Goal: Task Accomplishment & Management: Use online tool/utility

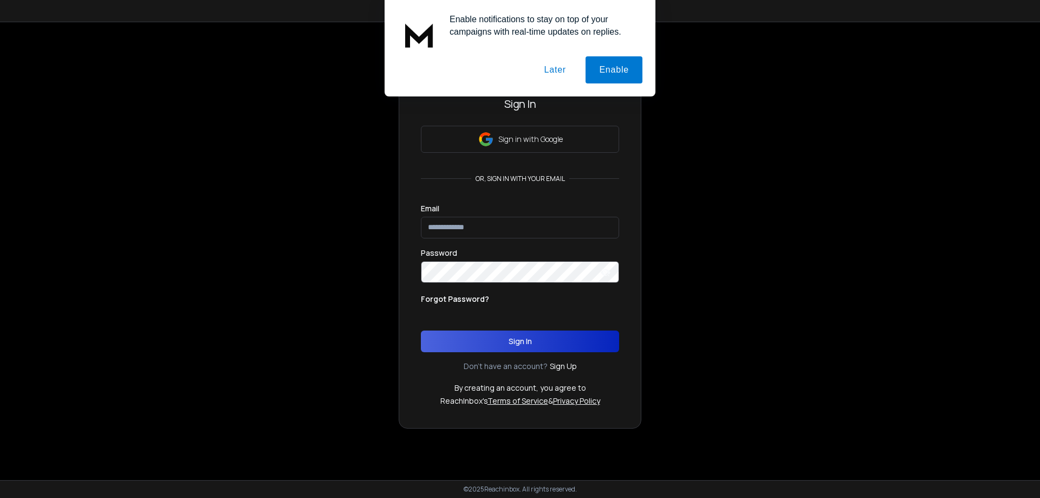
type input "**********"
drag, startPoint x: 533, startPoint y: 339, endPoint x: 540, endPoint y: 322, distance: 18.2
click at [533, 339] on button "Sign In" at bounding box center [520, 341] width 198 height 22
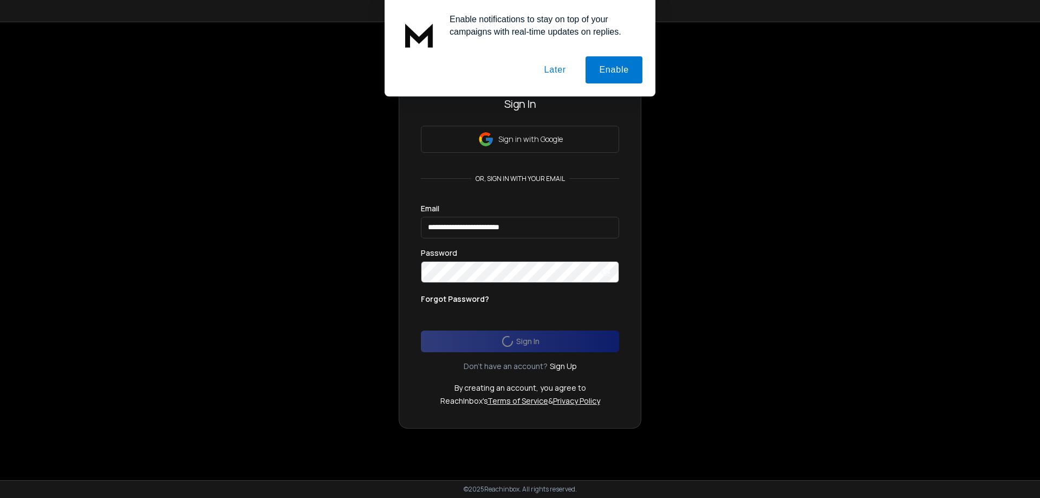
click at [554, 68] on button "Later" at bounding box center [554, 69] width 49 height 27
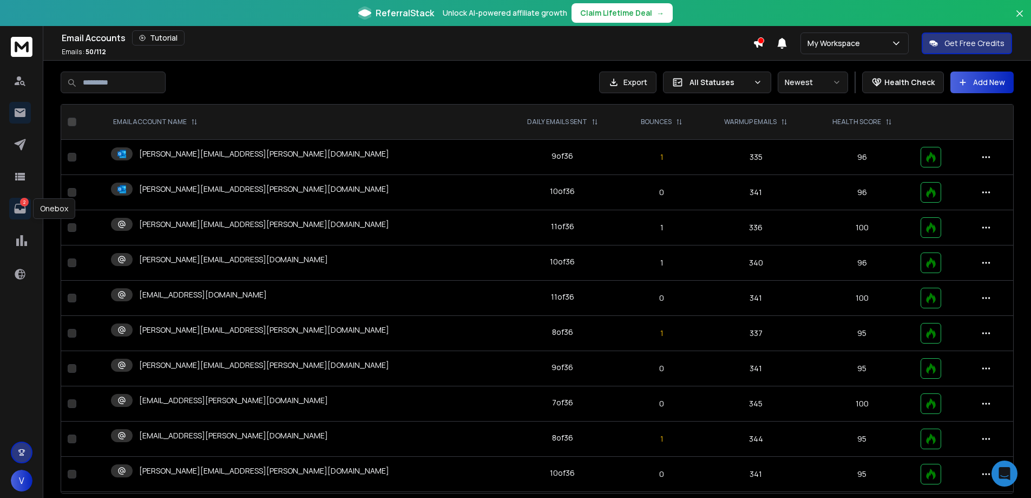
click at [14, 208] on icon at bounding box center [20, 208] width 13 height 13
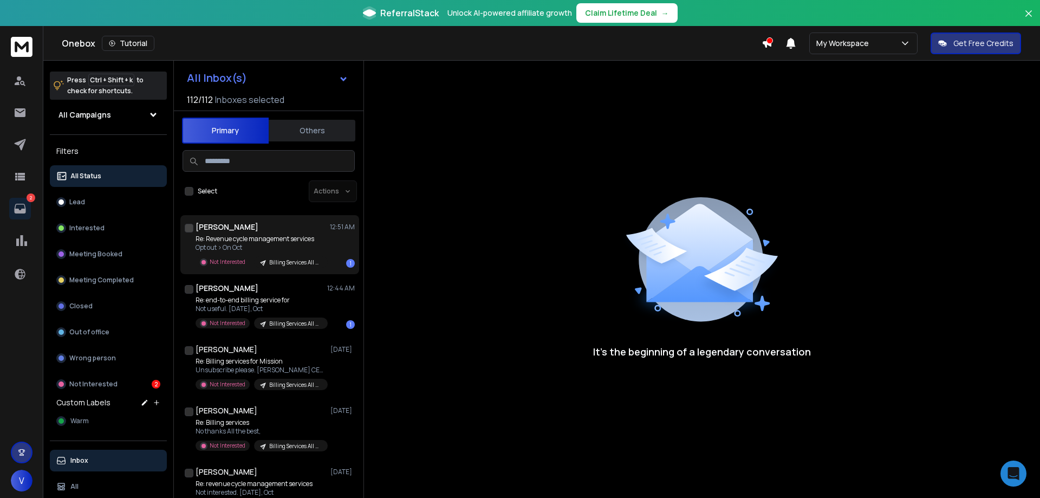
click at [267, 238] on p "Re: Revenue cycle management services" at bounding box center [260, 238] width 130 height 9
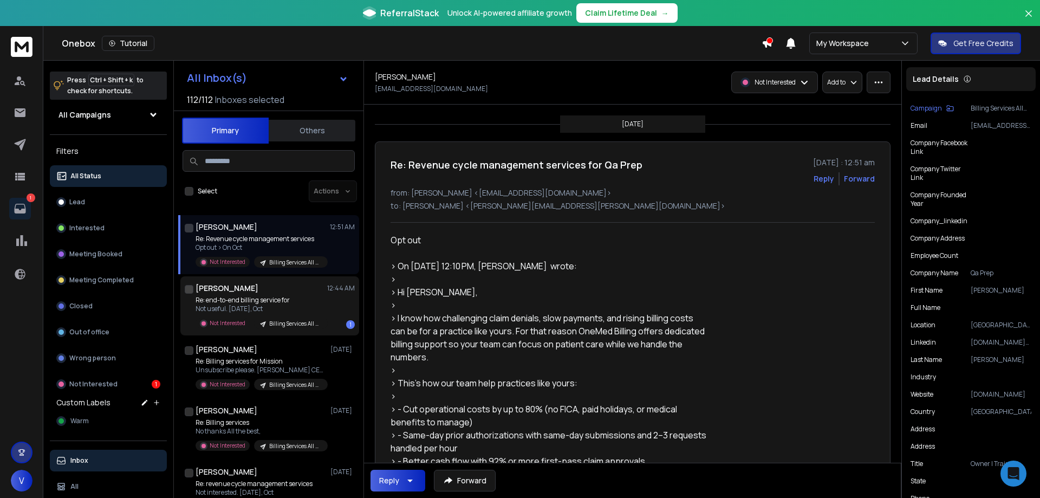
click at [280, 291] on div "[PERSON_NAME] 12:44 AM" at bounding box center [274, 288] width 159 height 11
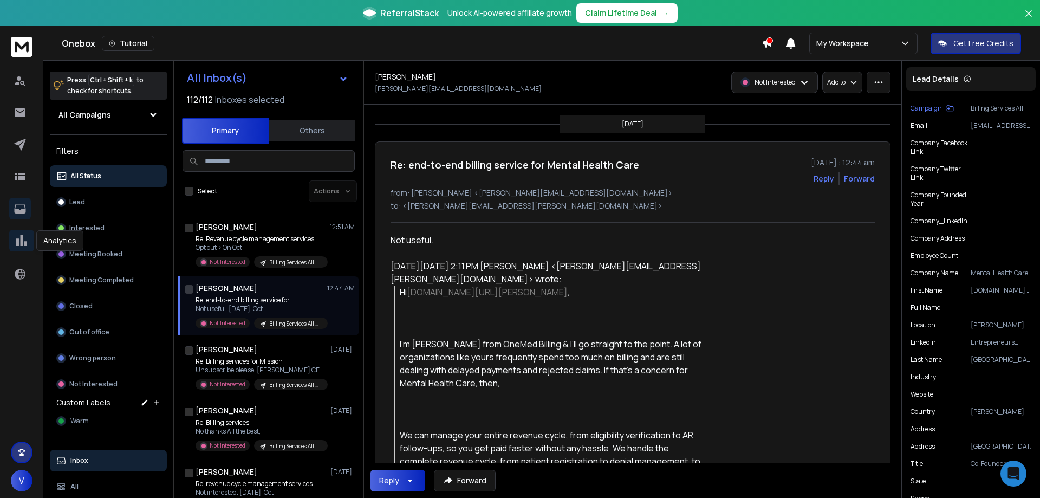
click at [25, 237] on icon at bounding box center [22, 240] width 16 height 16
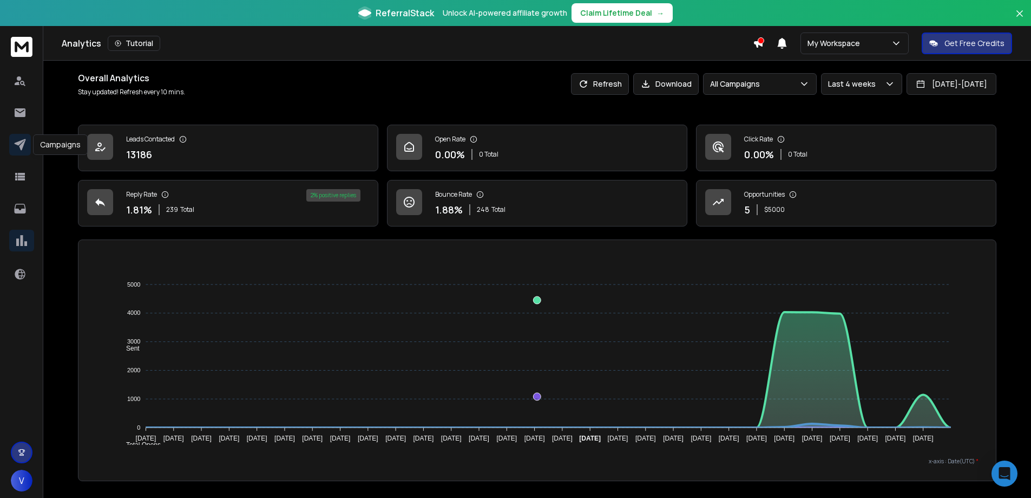
click at [16, 142] on icon at bounding box center [20, 144] width 13 height 13
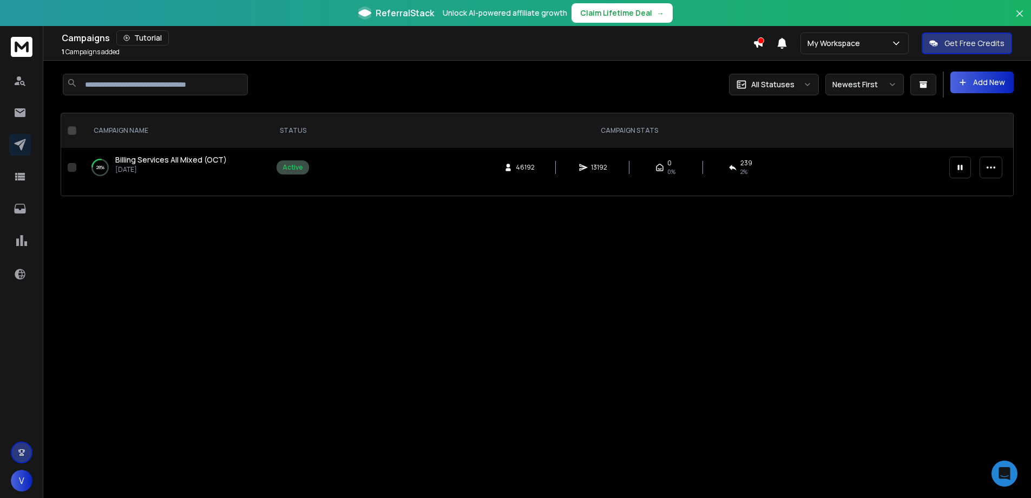
click at [453, 163] on div "46192 13192 0 0% 239 2 %" at bounding box center [629, 167] width 615 height 17
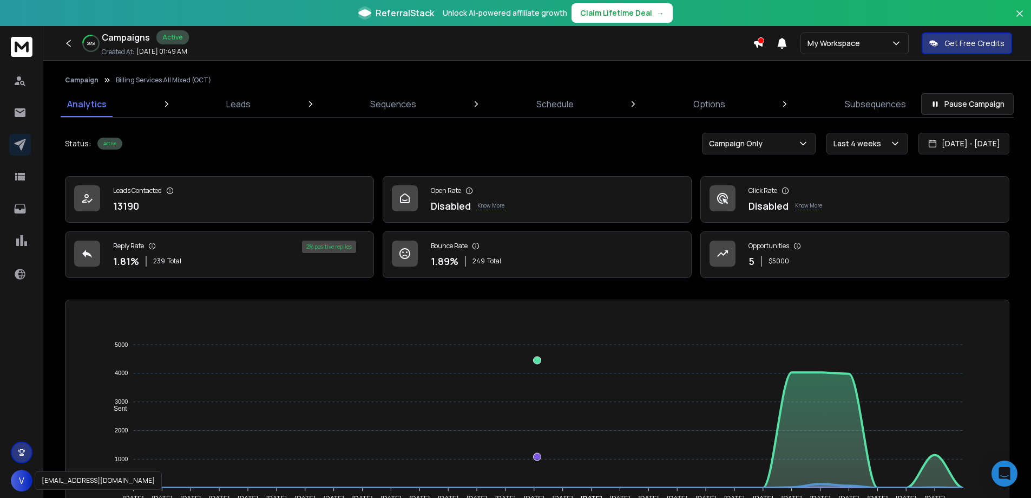
click at [17, 477] on span "V" at bounding box center [22, 480] width 22 height 22
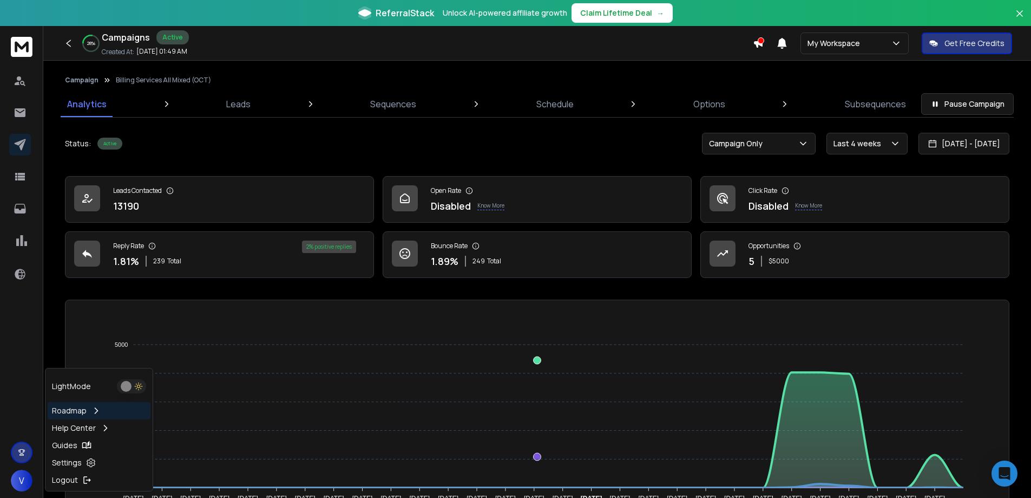
click at [133, 385] on button "button" at bounding box center [131, 386] width 29 height 14
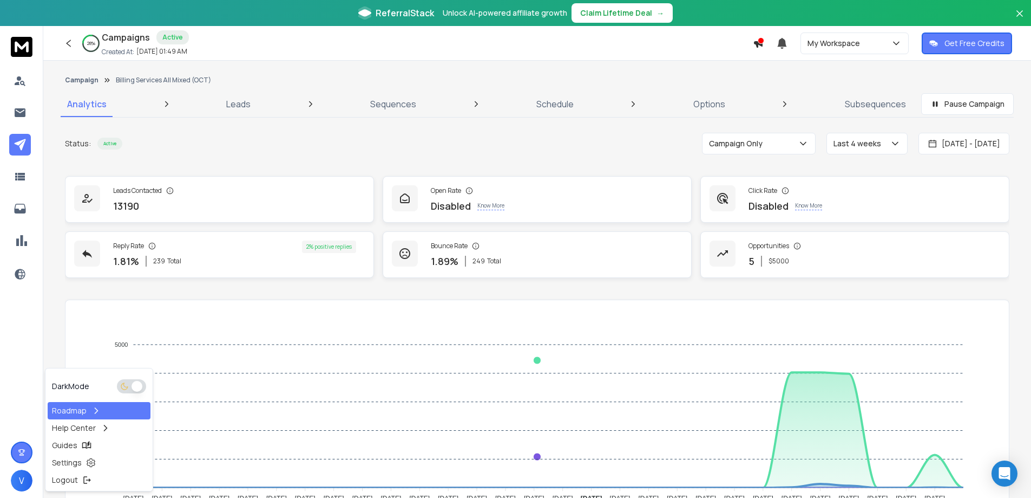
click at [21, 308] on div "V" at bounding box center [21, 264] width 43 height 476
